Goal: Task Accomplishment & Management: Manage account settings

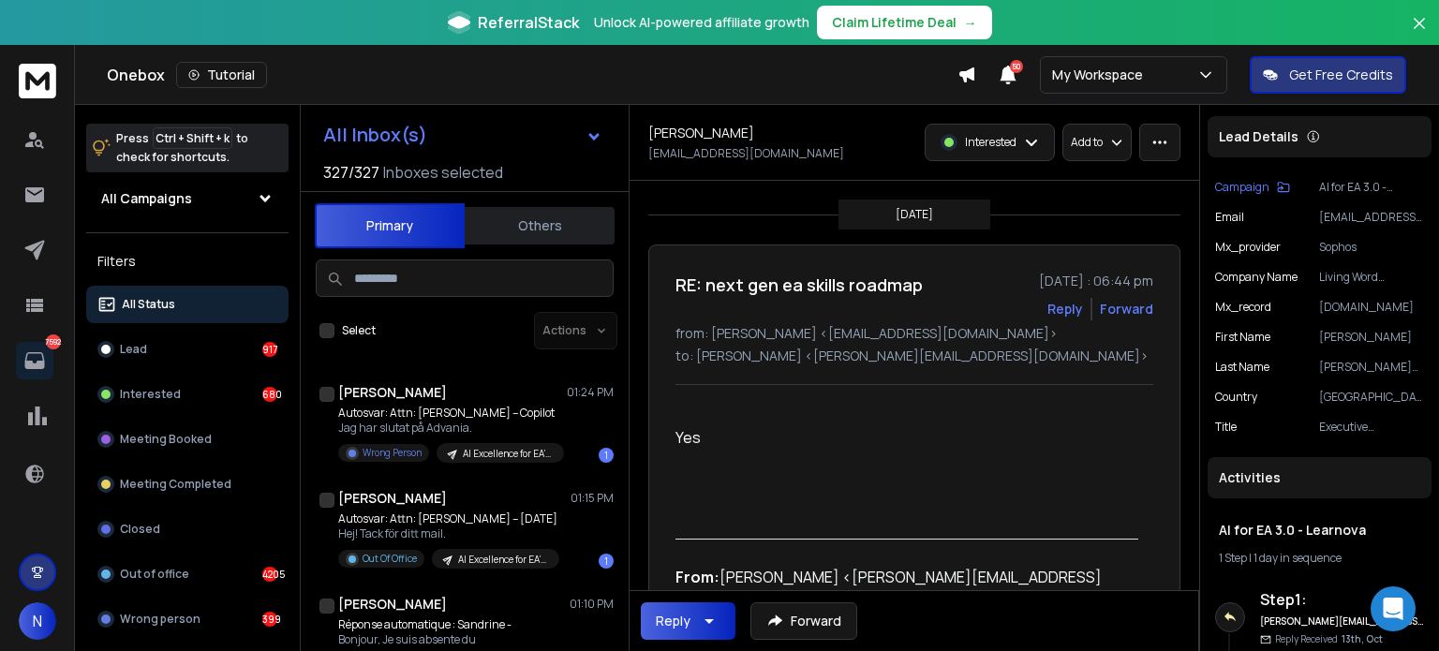
scroll to position [1405, 0]
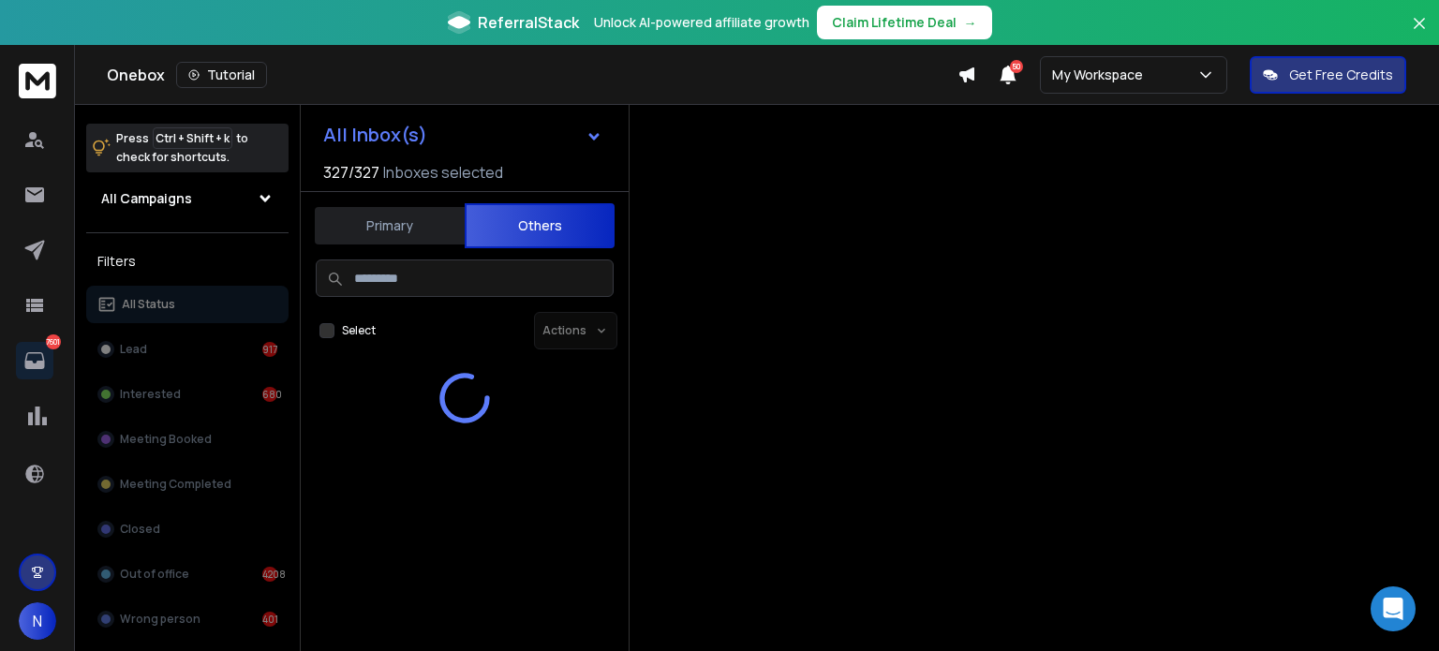
click at [589, 231] on button "Others" at bounding box center [540, 225] width 150 height 45
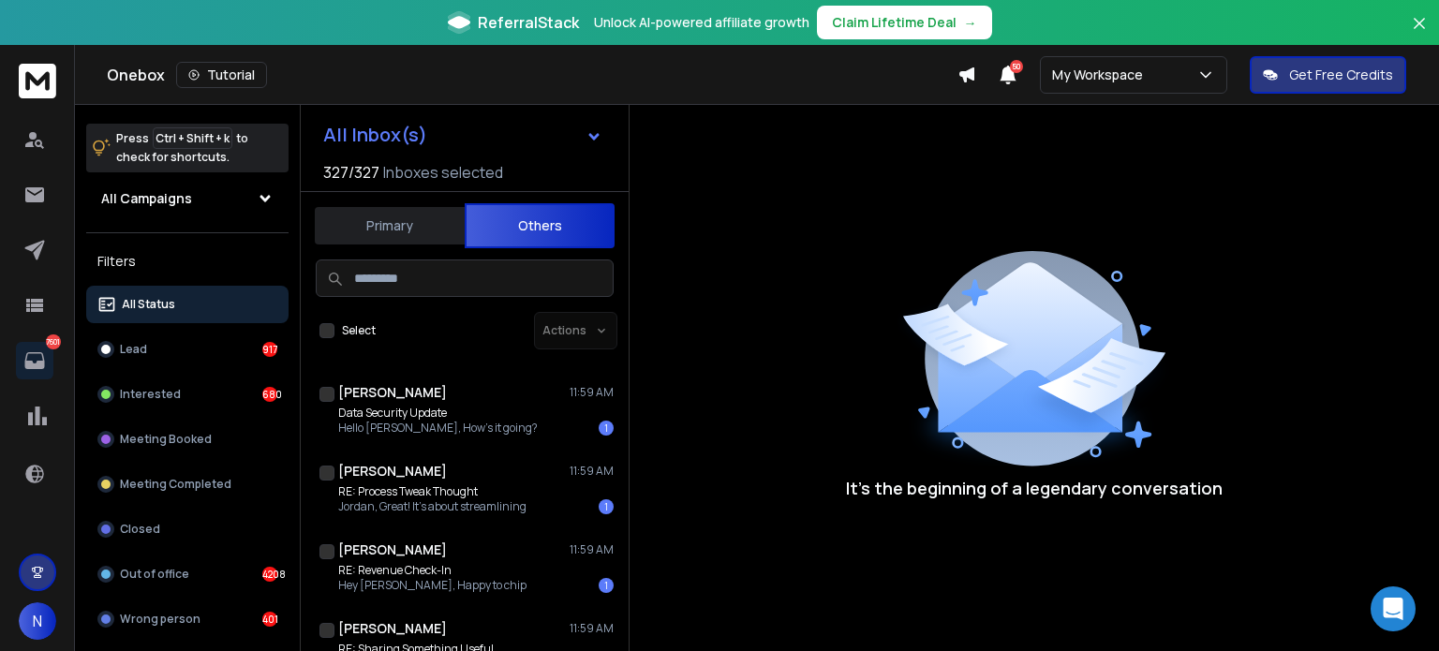
click at [421, 247] on div "Primary Others Select Actions Paula Thomas 11:59 AM Data Security Update Hello …" at bounding box center [465, 528] width 328 height 643
click at [423, 238] on button "Primary" at bounding box center [390, 225] width 150 height 41
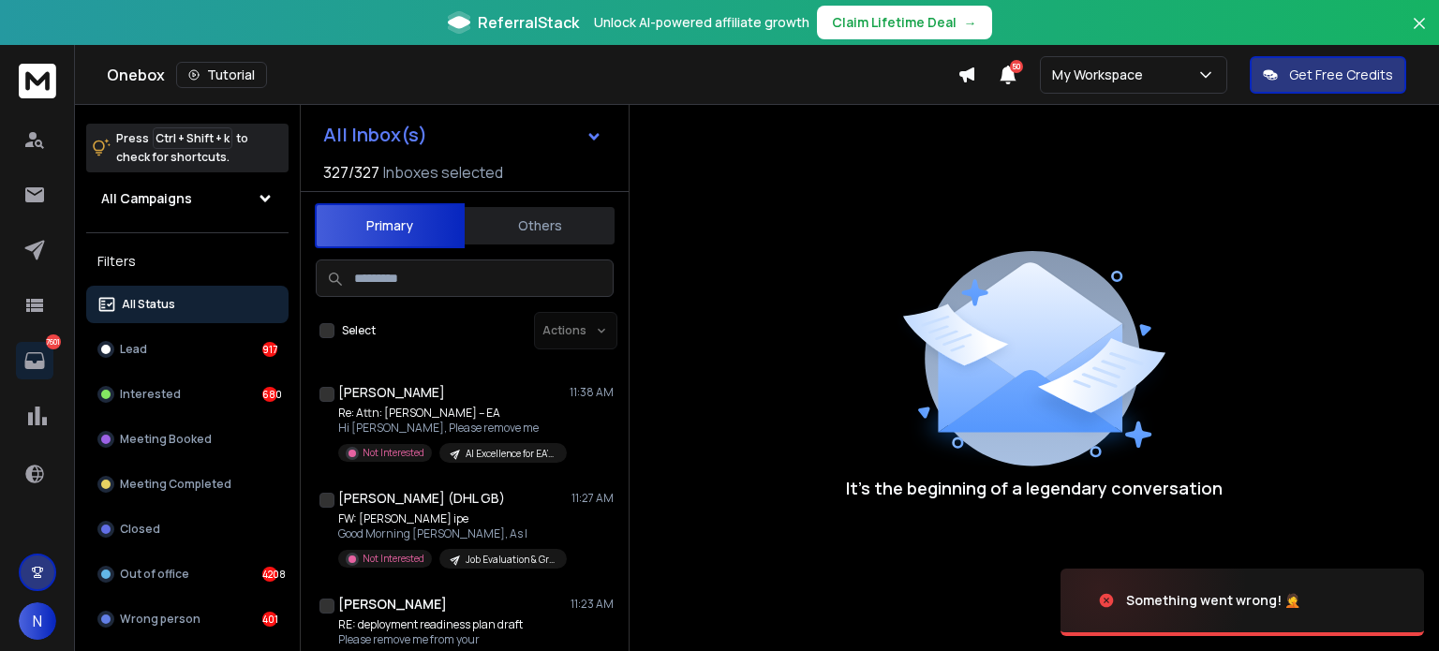
click at [15, 617] on div "7601 N" at bounding box center [37, 352] width 75 height 614
click at [34, 622] on span "N" at bounding box center [37, 620] width 37 height 37
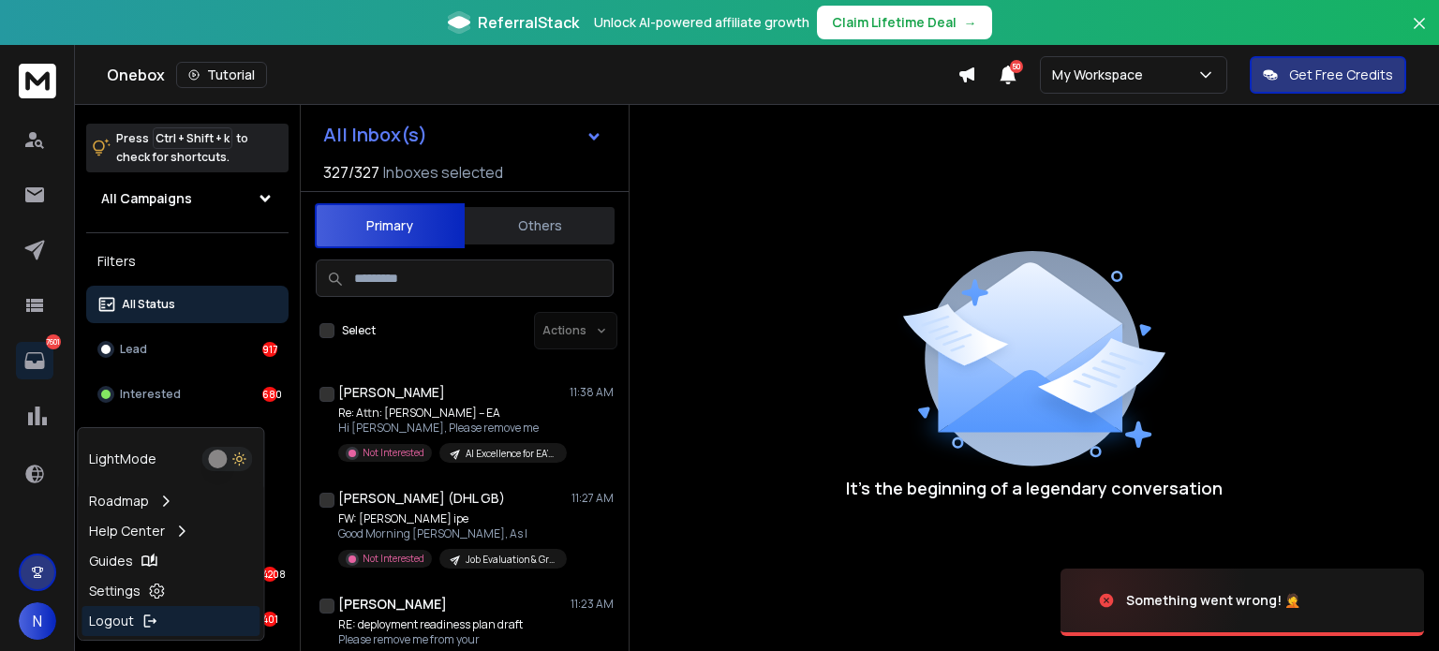
click at [119, 609] on div "Logout" at bounding box center [171, 621] width 178 height 30
